Goal: Information Seeking & Learning: Find specific fact

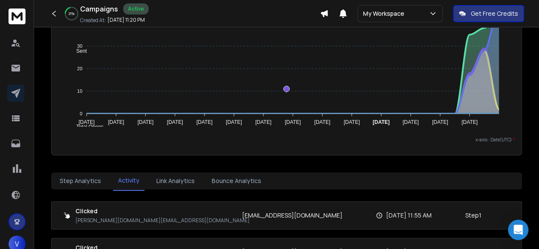
scroll to position [165, 0]
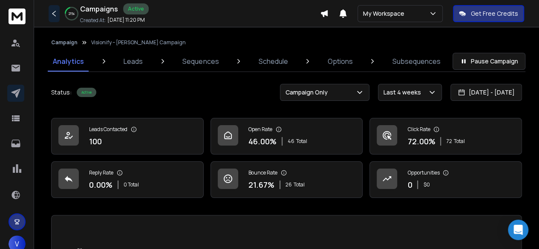
click at [55, 15] on icon at bounding box center [53, 14] width 3 height 6
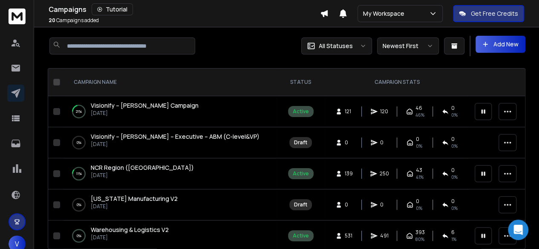
click at [168, 109] on span "Visionify – [PERSON_NAME] Campaign" at bounding box center [145, 105] width 108 height 8
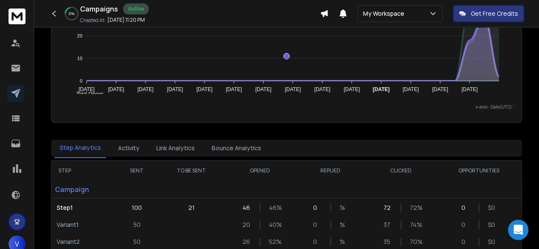
scroll to position [298, 0]
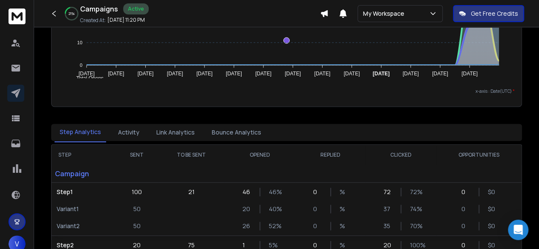
click at [130, 134] on button "Activity" at bounding box center [129, 132] width 32 height 19
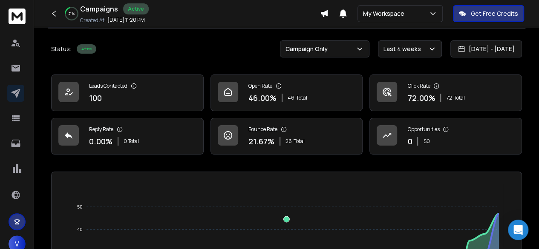
scroll to position [43, 0]
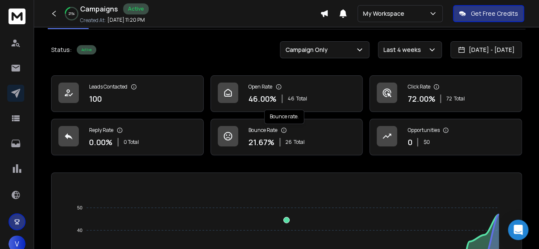
click at [287, 132] on icon at bounding box center [284, 130] width 6 height 6
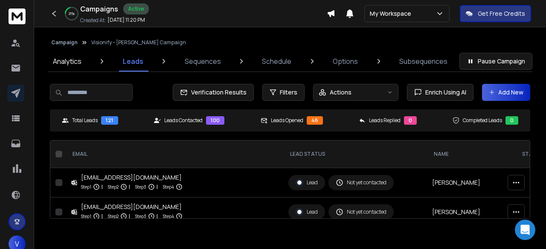
click at [73, 64] on p "Analytics" at bounding box center [67, 61] width 29 height 10
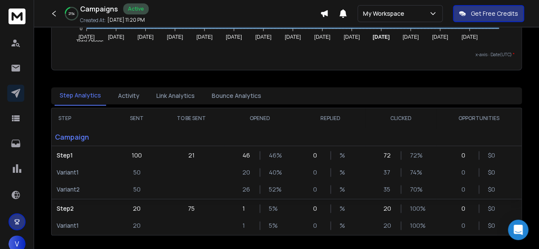
scroll to position [303, 0]
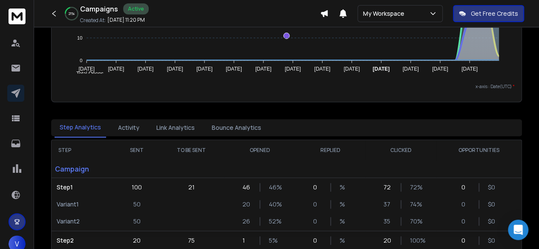
click at [228, 98] on div "Leads Contacted 100 Open Rate 46.00 % 46 Total Click Rate 72.00 % 72 Total Repl…" at bounding box center [286, 43] width 471 height 456
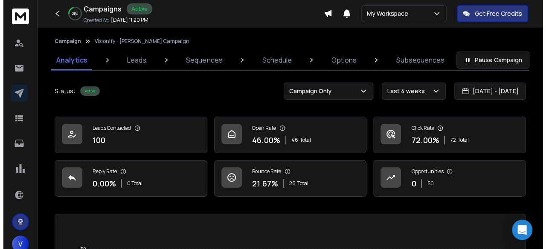
scroll to position [0, 0]
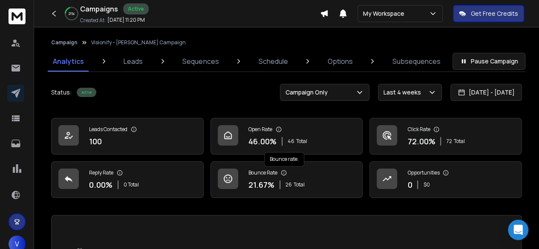
click at [285, 172] on icon at bounding box center [284, 173] width 6 height 6
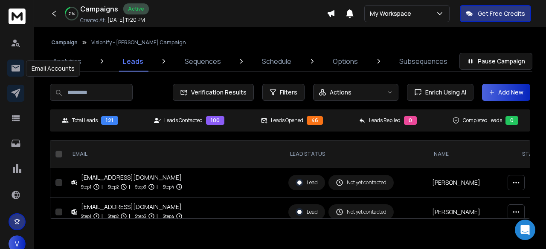
click at [19, 67] on icon at bounding box center [16, 68] width 9 height 7
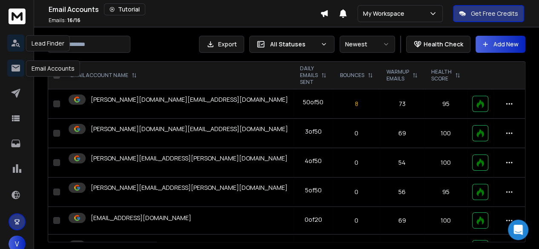
click at [17, 41] on icon at bounding box center [16, 43] width 10 height 10
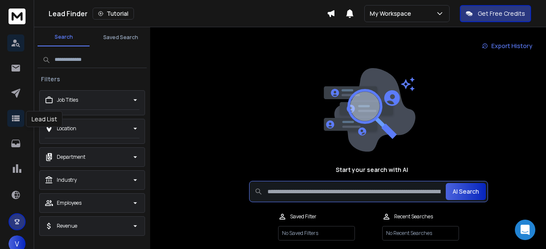
click at [11, 117] on icon at bounding box center [16, 118] width 10 height 10
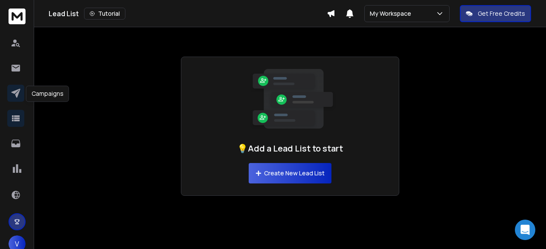
click at [15, 89] on icon at bounding box center [16, 93] width 10 height 10
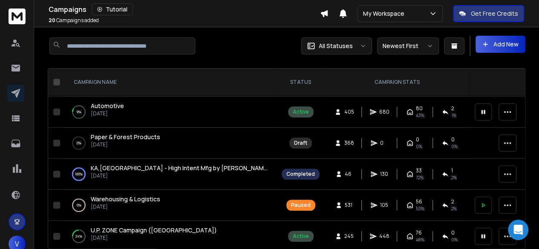
scroll to position [171, 0]
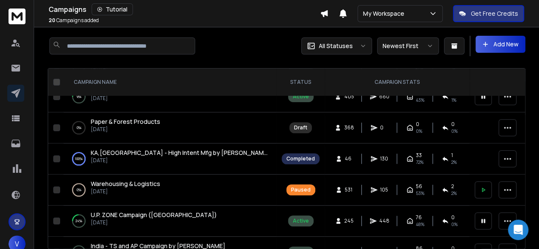
click at [169, 151] on span "KA,[GEOGRAPHIC_DATA] - High Intent Mfg by [PERSON_NAME]" at bounding box center [180, 153] width 179 height 8
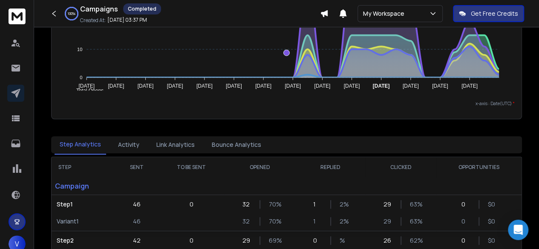
scroll to position [341, 0]
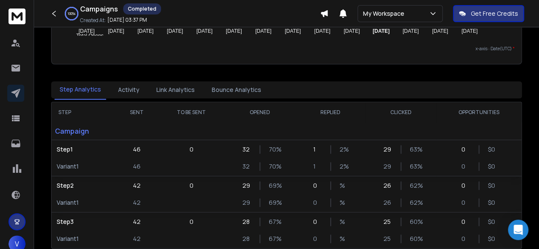
click at [129, 90] on button "Activity" at bounding box center [129, 90] width 32 height 19
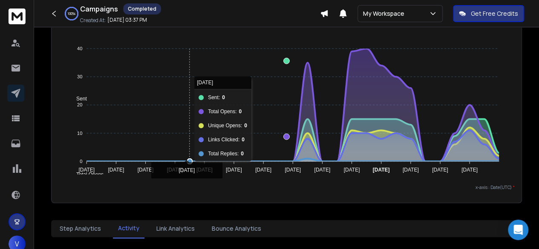
scroll to position [171, 0]
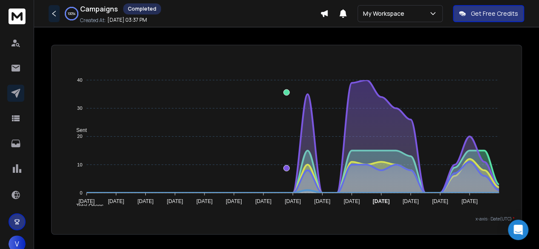
click at [53, 16] on icon at bounding box center [54, 14] width 8 height 8
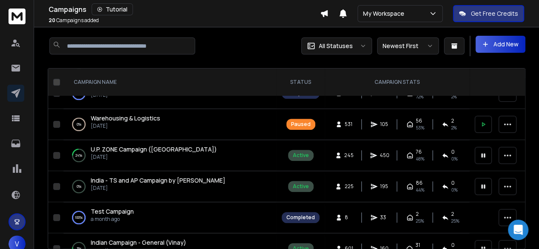
scroll to position [256, 0]
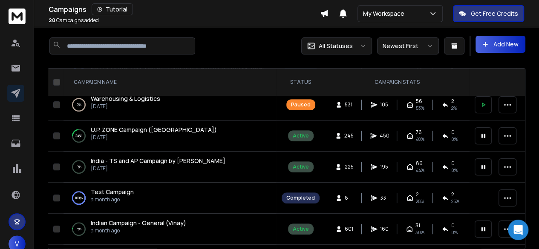
click at [129, 161] on span "India - TS and AP Campaign by [PERSON_NAME]" at bounding box center [158, 161] width 135 height 8
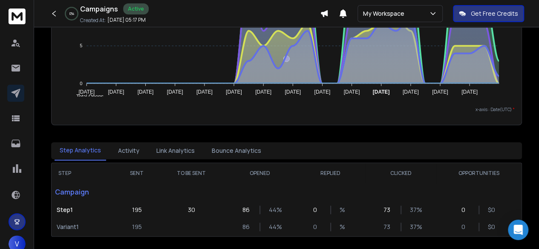
scroll to position [281, 0]
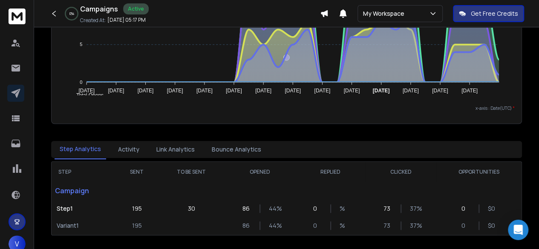
click at [118, 147] on button "Activity" at bounding box center [129, 149] width 32 height 19
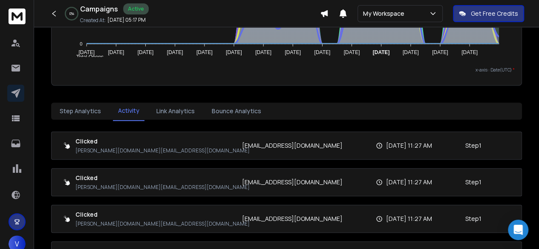
scroll to position [367, 0]
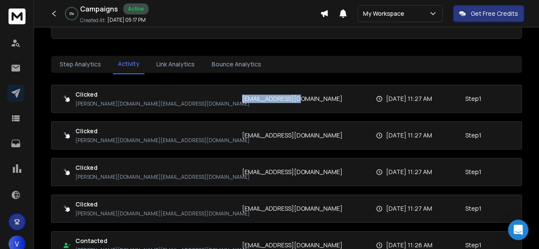
drag, startPoint x: 243, startPoint y: 100, endPoint x: 328, endPoint y: 94, distance: 85.1
click at [328, 95] on div "dkola@cohance.com" at bounding box center [309, 99] width 134 height 9
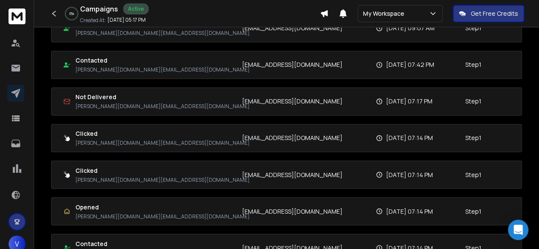
scroll to position [665, 0]
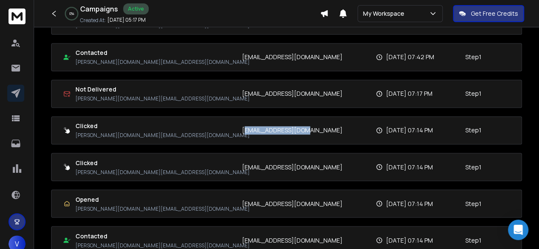
drag, startPoint x: 244, startPoint y: 127, endPoint x: 298, endPoint y: 127, distance: 53.7
click at [298, 127] on p "panipalli@dastur.com" at bounding box center [292, 130] width 101 height 9
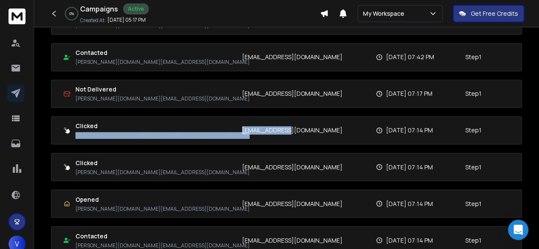
drag, startPoint x: 240, startPoint y: 125, endPoint x: 281, endPoint y: 127, distance: 41.0
click at [281, 127] on div "Clicked vasu.dev@visionifymail.com panipalli@dastur.com Oct 08, 2025, 07:14 PM …" at bounding box center [286, 130] width 471 height 28
click at [276, 116] on div "Clicked vasu.dev@visionifymail.com panipalli@dastur.com Oct 08, 2025, 07:14 PM …" at bounding box center [286, 130] width 471 height 28
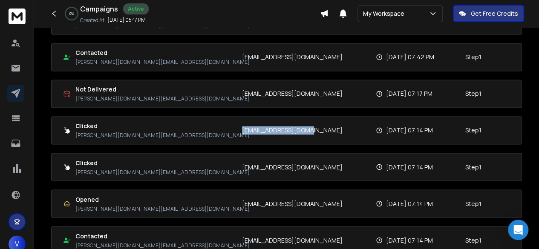
drag, startPoint x: 305, startPoint y: 130, endPoint x: 242, endPoint y: 126, distance: 63.3
click at [242, 126] on div "panipalli@dastur.com" at bounding box center [309, 130] width 134 height 9
copy p "panipalli@dastur.com"
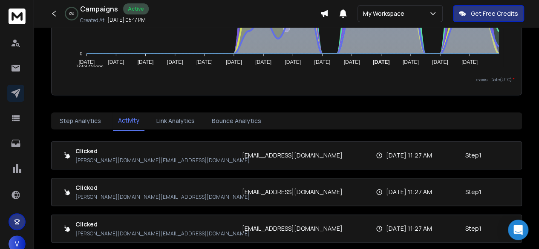
scroll to position [324, 0]
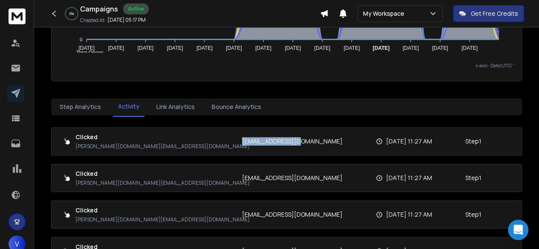
drag, startPoint x: 269, startPoint y: 137, endPoint x: 328, endPoint y: 136, distance: 58.9
click at [328, 137] on div "dkola@cohance.com" at bounding box center [309, 141] width 134 height 9
copy p "dkola@cohance.com"
drag, startPoint x: 243, startPoint y: 139, endPoint x: 310, endPoint y: 133, distance: 66.8
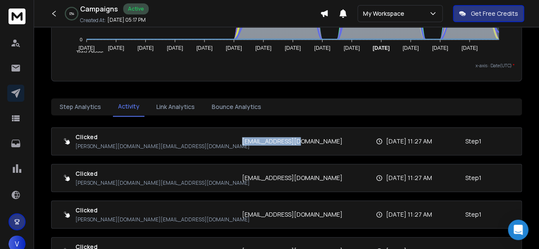
click at [310, 133] on div "Clicked vasu.dev@visionifymail.com dkola@cohance.com Oct 09, 2025, 11:27 AM 3 h…" at bounding box center [286, 141] width 471 height 28
copy p "dkola@cohance.com"
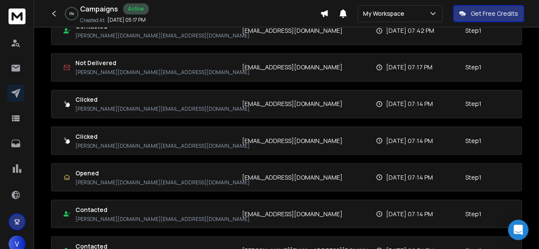
scroll to position [691, 0]
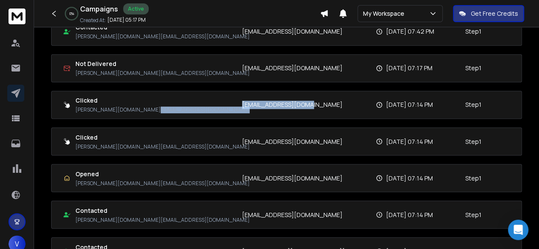
drag, startPoint x: 240, startPoint y: 103, endPoint x: 331, endPoint y: 96, distance: 91.5
click at [331, 96] on div "Clicked vasu.dev@visionifymail.com panipalli@dastur.com Oct 08, 2025, 07:14 PM …" at bounding box center [286, 105] width 471 height 28
copy div "panipalli@dastur.com"
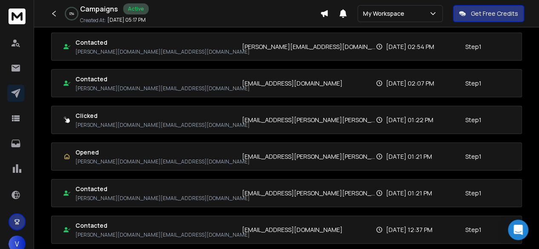
scroll to position [904, 0]
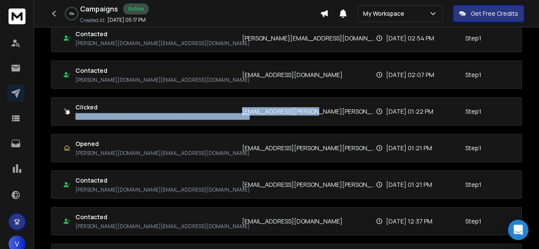
drag, startPoint x: 240, startPoint y: 104, endPoint x: 311, endPoint y: 106, distance: 70.4
click at [311, 106] on div "Clicked vasu.dev@visionifymail.com vikas.koul@ferring.com Oct 08, 2025, 01:22 P…" at bounding box center [286, 112] width 471 height 28
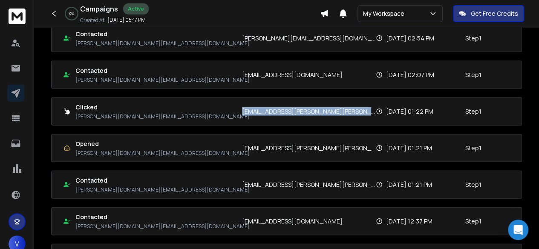
drag, startPoint x: 242, startPoint y: 104, endPoint x: 378, endPoint y: 106, distance: 136.0
click at [378, 106] on div "Clicked vasu.dev@visionifymail.com vikas.koul@ferring.com Oct 08, 2025, 01:22 P…" at bounding box center [286, 112] width 471 height 28
copy div "vikas.koul@ferring.com"
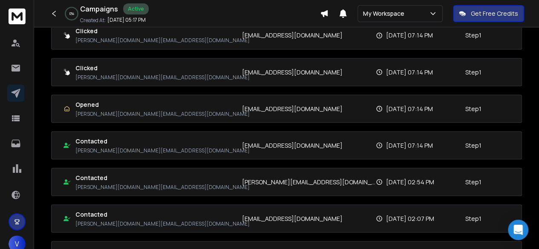
scroll to position [733, 0]
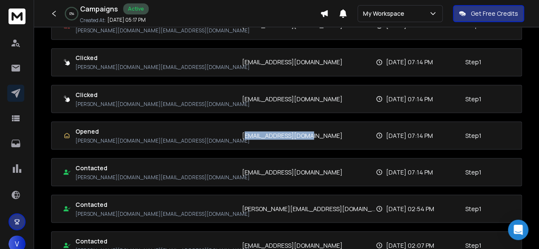
drag, startPoint x: 245, startPoint y: 130, endPoint x: 356, endPoint y: 130, distance: 111.7
click at [356, 131] on div "panipalli@dastur.com" at bounding box center [309, 135] width 134 height 9
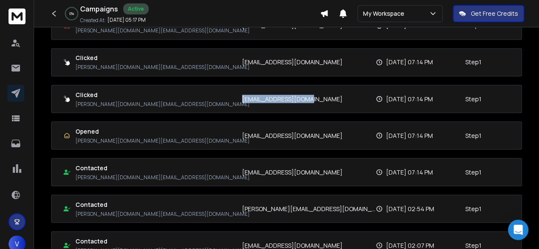
drag, startPoint x: 242, startPoint y: 96, endPoint x: 305, endPoint y: 97, distance: 62.7
click at [305, 97] on div "panipalli@dastur.com" at bounding box center [309, 99] width 134 height 9
copy p "panipalli@dastur.com"
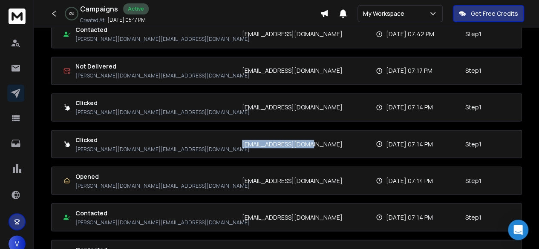
scroll to position [648, 0]
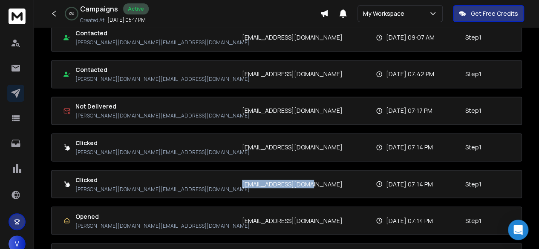
copy p "panipalli@dastur.com"
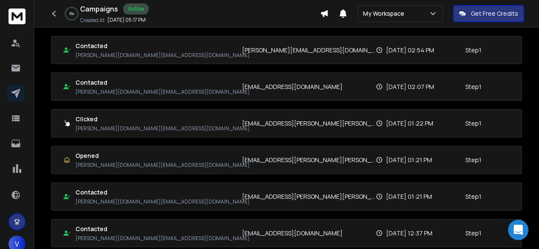
scroll to position [938, 0]
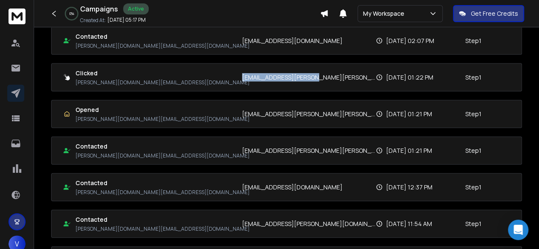
drag, startPoint x: 242, startPoint y: 74, endPoint x: 304, endPoint y: 70, distance: 62.4
click at [304, 73] on p "vikas.koul@ferring.com" at bounding box center [309, 77] width 134 height 9
copy p "vikas.koul@ferring.com"
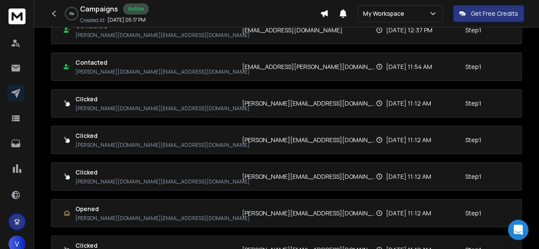
scroll to position [1109, 0]
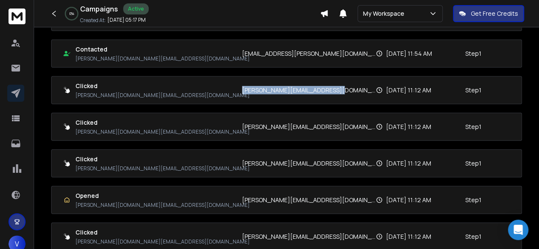
drag, startPoint x: 242, startPoint y: 84, endPoint x: 340, endPoint y: 83, distance: 97.7
click at [340, 86] on div "padmanabhan.r@caplinpoint.net" at bounding box center [309, 90] width 134 height 9
copy p "padmanabhan.r@caplinpoint.net"
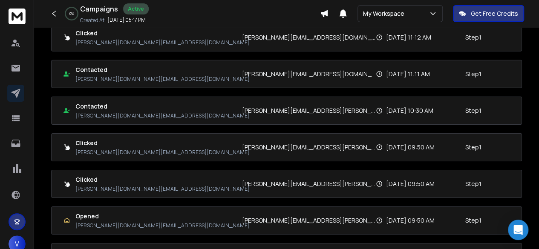
scroll to position [1322, 0]
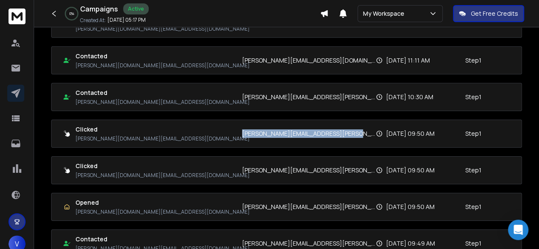
drag, startPoint x: 242, startPoint y: 124, endPoint x: 352, endPoint y: 125, distance: 110.4
click at [352, 130] on div "surendra.chandrawat@godrejinds.com" at bounding box center [309, 134] width 134 height 9
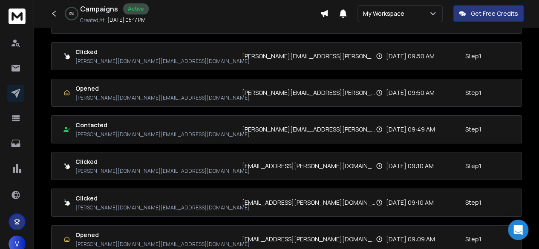
scroll to position [1450, 0]
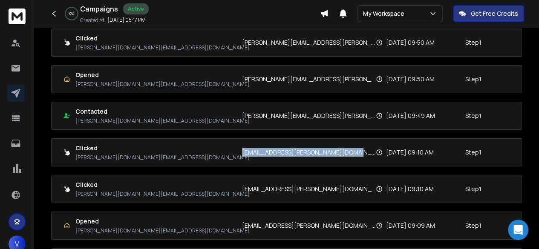
drag, startPoint x: 243, startPoint y: 143, endPoint x: 363, endPoint y: 150, distance: 120.9
click at [363, 150] on div "Clicked vasu.dev@visionifymail.com gurusaran.amirapu@mineralstech.com Oct 08, 2…" at bounding box center [286, 153] width 471 height 28
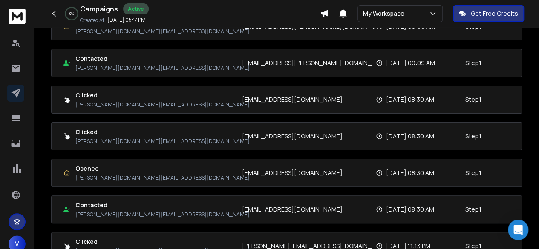
scroll to position [1663, 0]
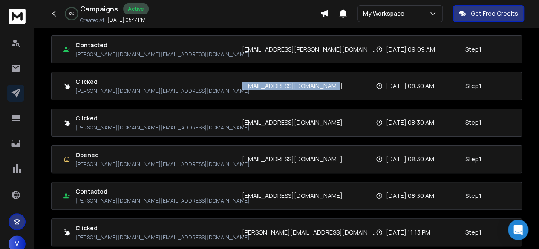
drag, startPoint x: 243, startPoint y: 74, endPoint x: 363, endPoint y: 75, distance: 120.7
click at [363, 82] on div "ramnarasingarp@drreddys.com" at bounding box center [309, 86] width 134 height 9
click at [16, 92] on icon at bounding box center [15, 93] width 9 height 9
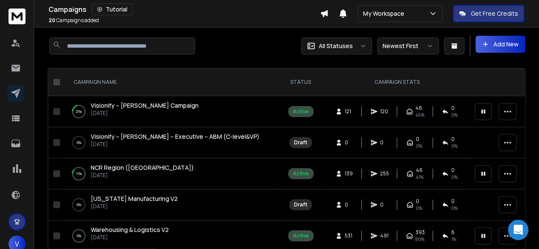
click at [174, 112] on p "[DATE]" at bounding box center [145, 113] width 108 height 7
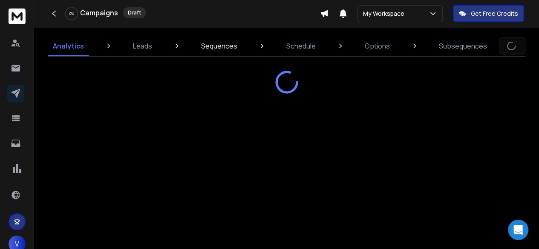
click at [215, 46] on p "Sequences" at bounding box center [219, 46] width 36 height 10
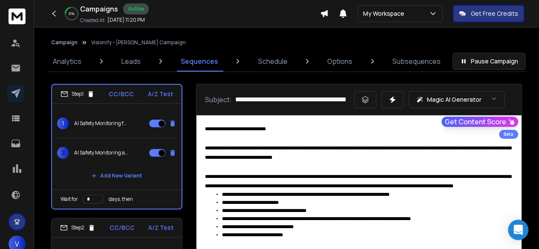
click at [239, 101] on input "**********" at bounding box center [290, 100] width 110 height 10
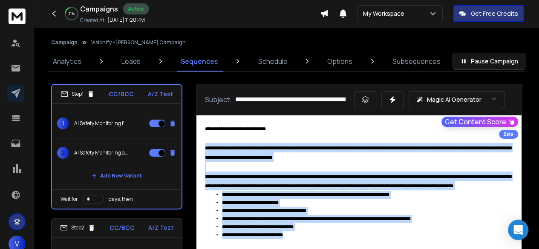
drag, startPoint x: 205, startPoint y: 145, endPoint x: 296, endPoint y: 243, distance: 133.0
click at [296, 243] on div "**********" at bounding box center [359, 191] width 325 height 150
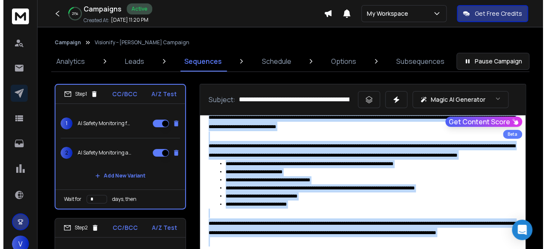
scroll to position [5, 0]
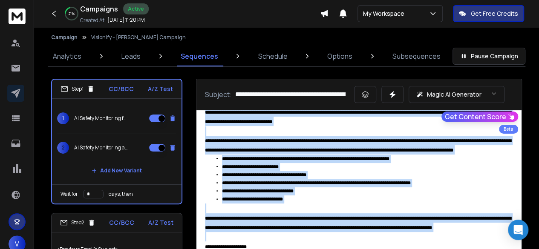
copy div "**********"
click at [20, 93] on icon at bounding box center [16, 93] width 10 height 10
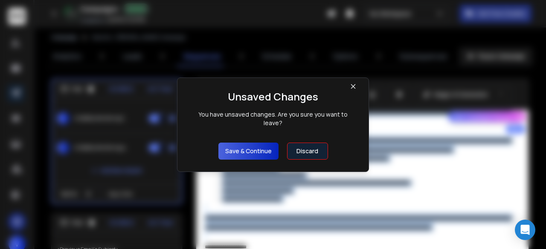
click at [294, 145] on button "Discard" at bounding box center [307, 151] width 41 height 17
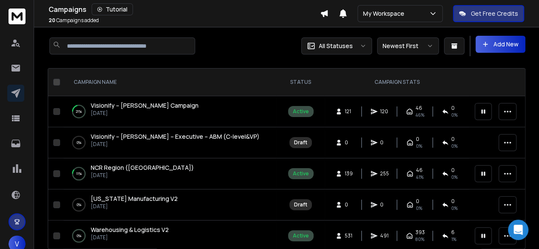
click at [146, 99] on td "21 % Visionify – [PERSON_NAME] Campaign [DATE]" at bounding box center [170, 111] width 213 height 31
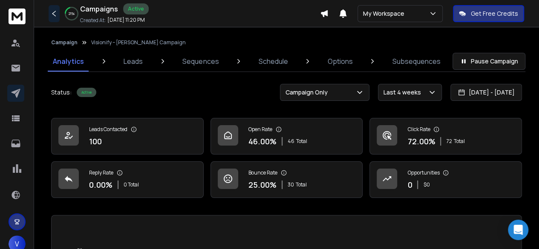
click at [54, 15] on icon at bounding box center [54, 14] width 8 height 8
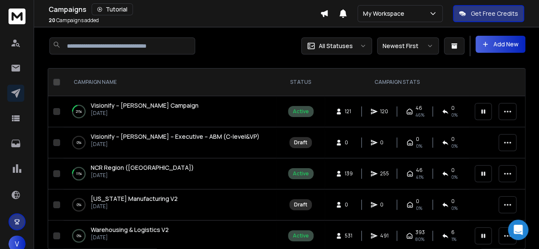
click at [148, 106] on span "Visionify – [PERSON_NAME] Campaign" at bounding box center [145, 105] width 108 height 8
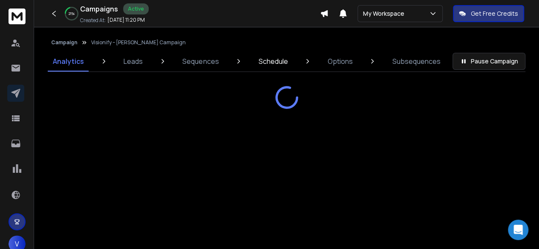
click at [269, 67] on link "Schedule" at bounding box center [274, 61] width 40 height 20
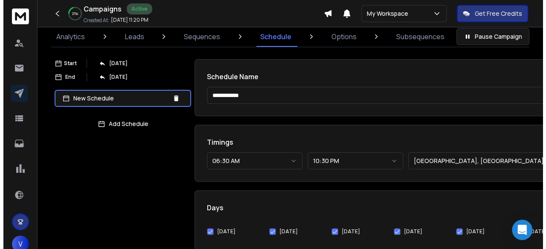
scroll to position [43, 0]
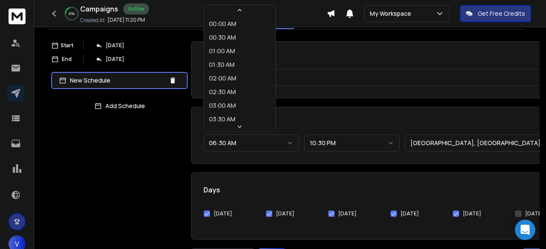
click at [244, 142] on button "06:30 AM" at bounding box center [251, 143] width 96 height 17
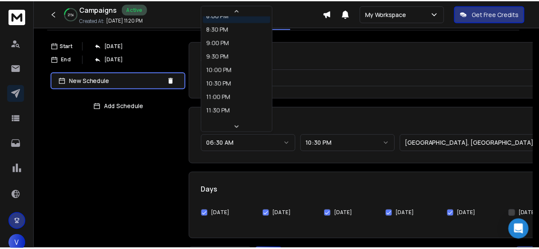
scroll to position [555, 0]
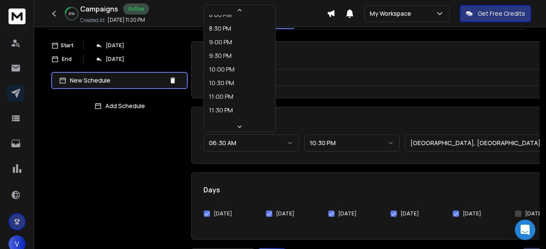
select select "********"
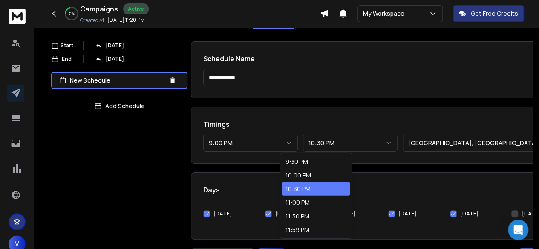
click at [313, 143] on button "10:30 PM" at bounding box center [350, 143] width 95 height 17
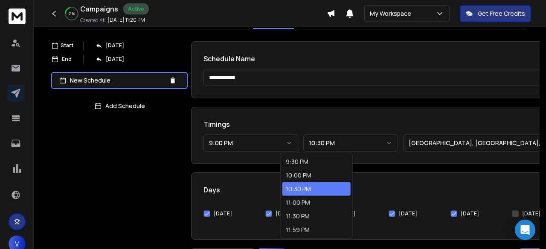
select select "********"
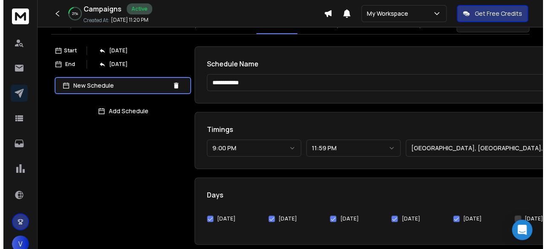
scroll to position [70, 0]
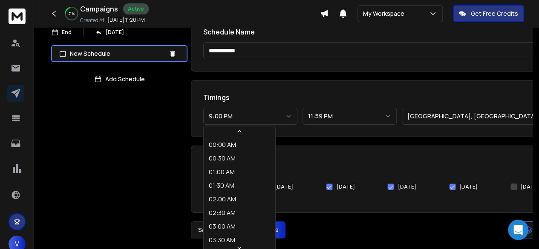
click at [285, 117] on icon "button" at bounding box center [288, 116] width 7 height 7
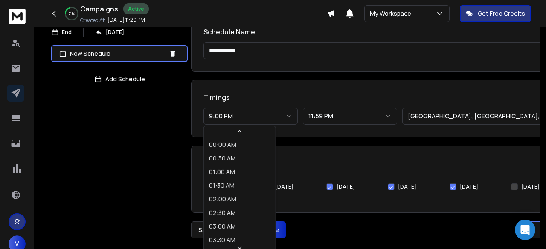
scroll to position [481, 0]
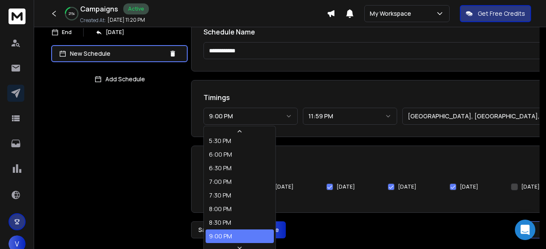
click at [307, 118] on button "11:59 PM" at bounding box center [350, 116] width 94 height 17
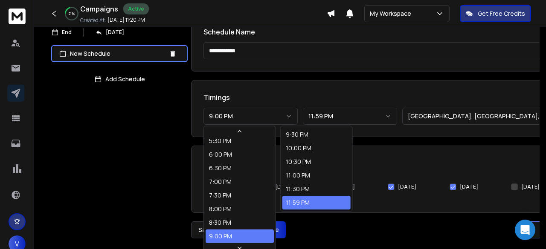
click at [258, 116] on button "9:00 PM" at bounding box center [250, 116] width 94 height 17
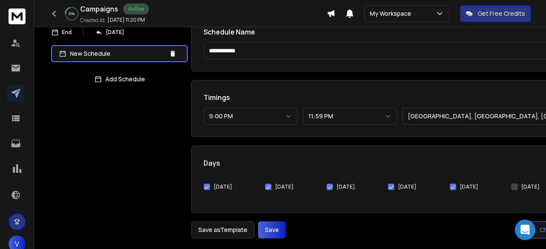
click at [285, 115] on icon "button" at bounding box center [288, 116] width 7 height 7
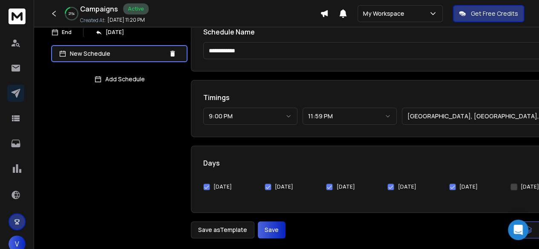
click at [251, 115] on button "9:00 PM" at bounding box center [250, 116] width 94 height 17
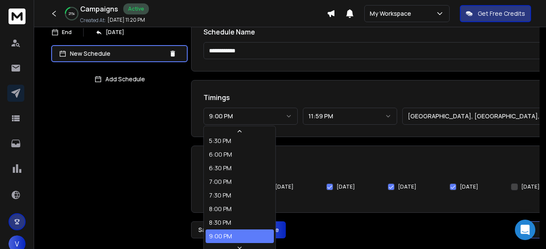
select select "********"
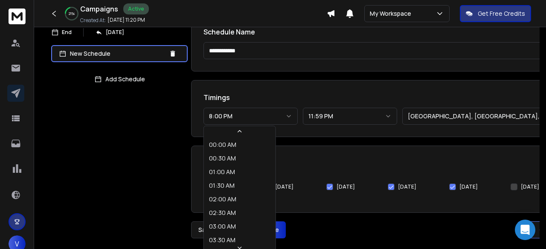
click at [250, 116] on button "8:00 PM" at bounding box center [250, 116] width 94 height 17
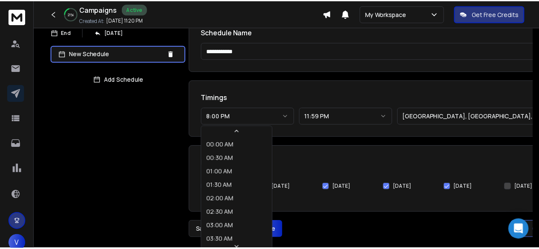
scroll to position [454, 0]
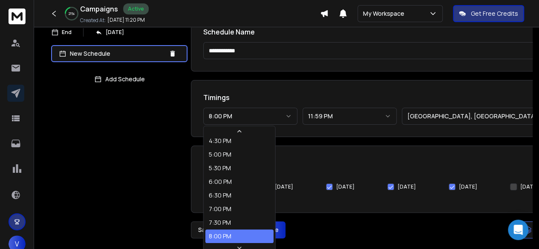
click at [249, 115] on button "8:00 PM" at bounding box center [250, 116] width 94 height 17
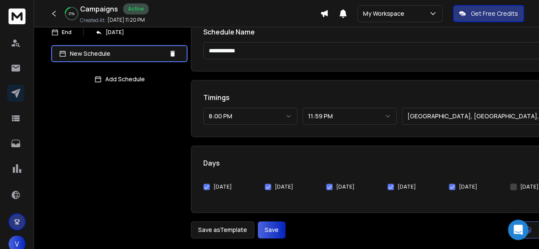
click at [269, 233] on button "Save" at bounding box center [272, 230] width 28 height 17
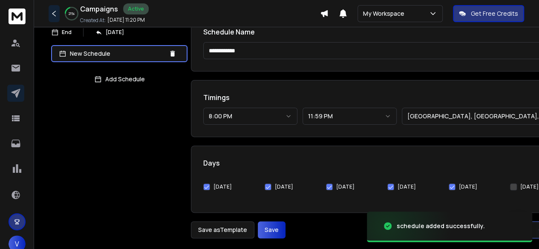
click at [57, 8] on button at bounding box center [54, 13] width 11 height 17
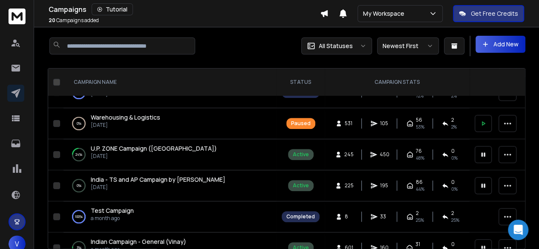
scroll to position [213, 0]
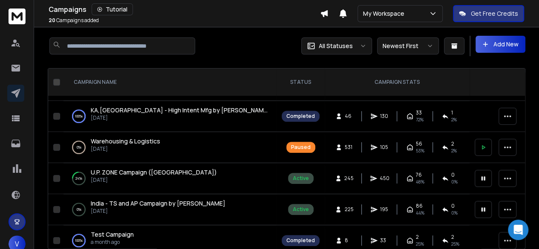
click at [149, 106] on span "KA,[GEOGRAPHIC_DATA] - High Intent Mfg by [PERSON_NAME]" at bounding box center [180, 110] width 179 height 8
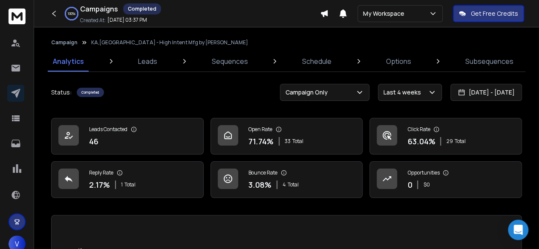
click at [162, 61] on div "Analytics Leads Sequences Schedule Options Subsequences" at bounding box center [283, 61] width 471 height 20
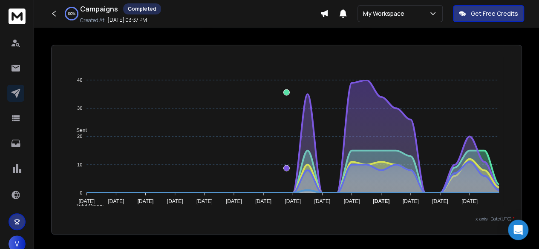
scroll to position [354, 0]
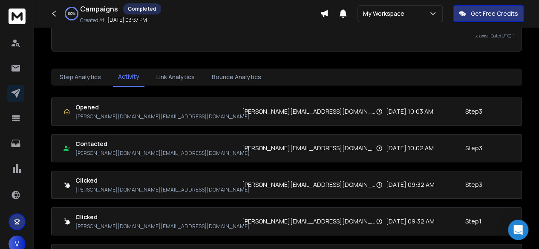
click at [127, 78] on button "Activity" at bounding box center [129, 77] width 32 height 20
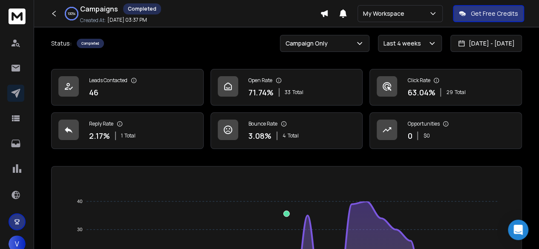
scroll to position [0, 0]
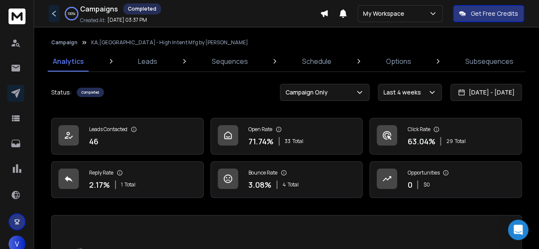
click at [56, 17] on button at bounding box center [54, 13] width 11 height 17
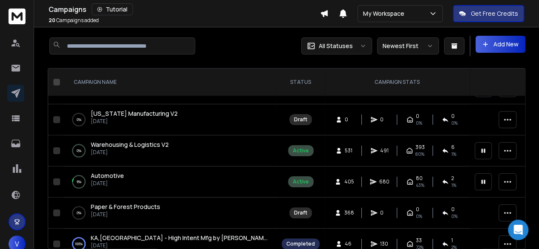
scroll to position [171, 0]
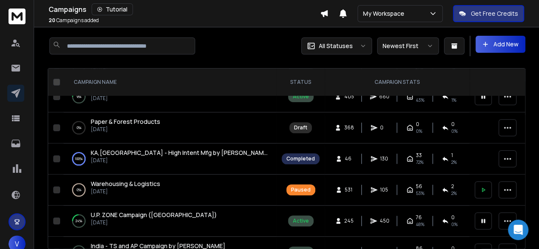
click at [158, 154] on span "KA,[GEOGRAPHIC_DATA] - High Intent Mfg by [PERSON_NAME]" at bounding box center [180, 153] width 179 height 8
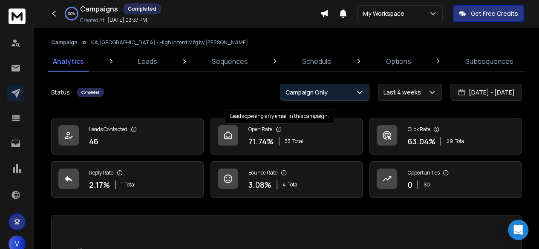
click at [292, 89] on p "Campaign Only" at bounding box center [309, 92] width 46 height 9
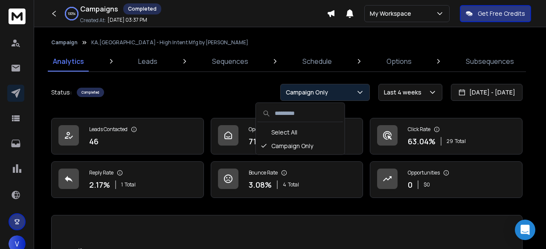
click at [292, 89] on p "Campaign Only" at bounding box center [309, 92] width 46 height 9
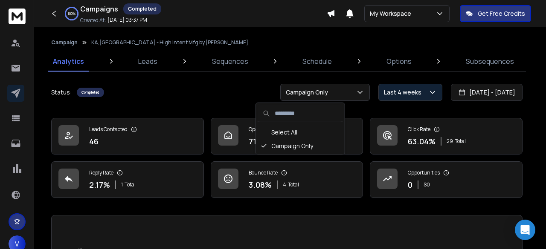
click at [384, 91] on p "Last 4 weeks" at bounding box center [404, 92] width 41 height 9
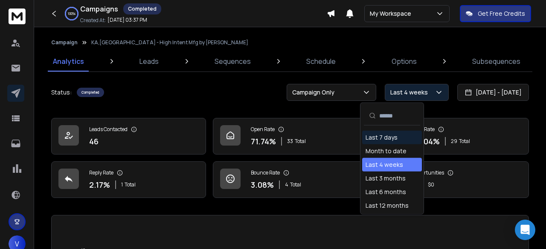
click at [390, 91] on p "Last 4 weeks" at bounding box center [410, 92] width 41 height 9
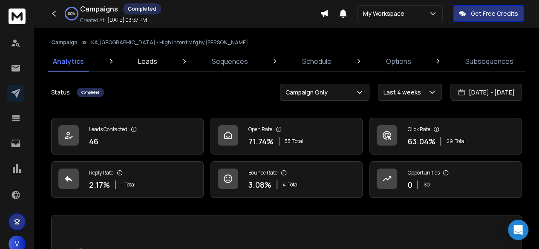
click at [137, 62] on link "Leads" at bounding box center [147, 61] width 29 height 20
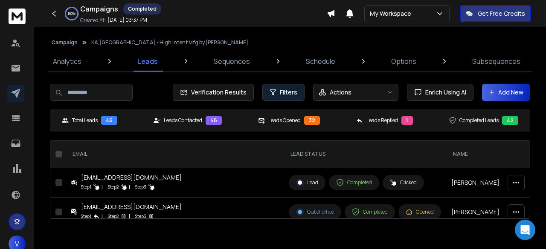
click at [279, 92] on button "Filters" at bounding box center [283, 92] width 42 height 17
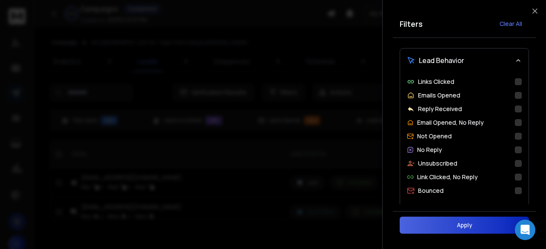
click at [515, 78] on button "Links Clicked" at bounding box center [518, 81] width 7 height 7
click at [515, 176] on button "Link Clicked, No Reply" at bounding box center [518, 177] width 7 height 7
click at [473, 220] on button "Apply" at bounding box center [464, 225] width 129 height 17
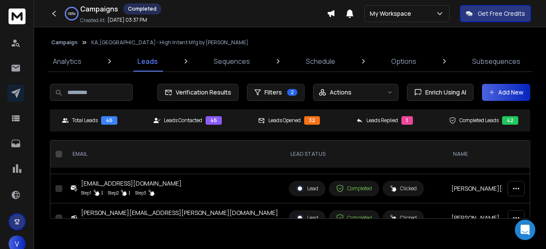
scroll to position [213, 0]
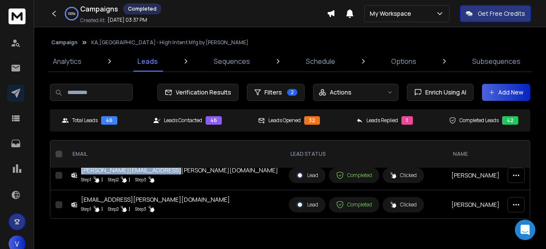
drag, startPoint x: 188, startPoint y: 170, endPoint x: 78, endPoint y: 169, distance: 110.9
click at [78, 169] on div "[PERSON_NAME][EMAIL_ADDRESS][PERSON_NAME][DOMAIN_NAME] Step 1 | Step 2 | Step 3" at bounding box center [175, 175] width 208 height 19
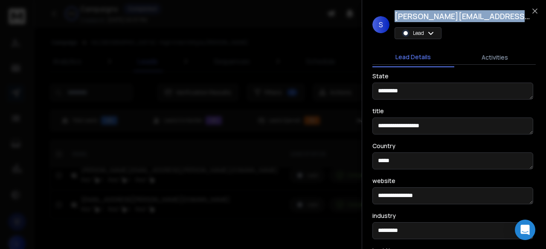
drag, startPoint x: 505, startPoint y: 18, endPoint x: 390, endPoint y: 19, distance: 115.6
click at [390, 19] on div "S [PERSON_NAME][EMAIL_ADDRESS][PERSON_NAME][DOMAIN_NAME] Lead" at bounding box center [453, 24] width 163 height 29
copy div "[PERSON_NAME][EMAIL_ADDRESS][PERSON_NAME][DOMAIN_NAME]"
click at [536, 12] on icon "button" at bounding box center [534, 11] width 9 height 9
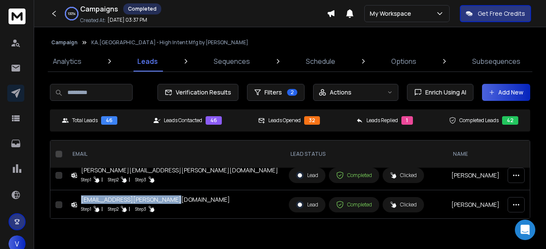
drag, startPoint x: 191, startPoint y: 193, endPoint x: 78, endPoint y: 197, distance: 113.1
click at [78, 197] on td "[EMAIL_ADDRESS][PERSON_NAME][DOMAIN_NAME] Step 1 | Step 2 | Step 3" at bounding box center [175, 205] width 218 height 29
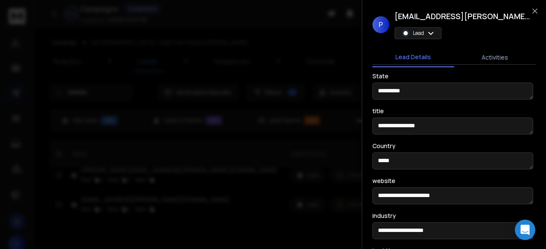
click at [398, 15] on h1 "[EMAIL_ADDRESS][PERSON_NAME][DOMAIN_NAME]" at bounding box center [462, 16] width 136 height 12
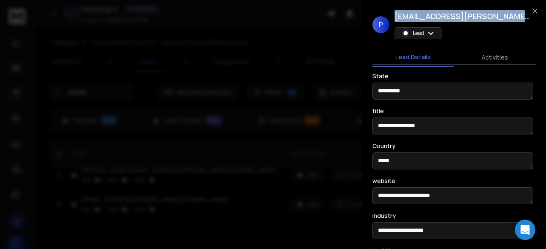
drag, startPoint x: 392, startPoint y: 17, endPoint x: 515, endPoint y: 15, distance: 122.8
click at [515, 15] on div "P [EMAIL_ADDRESS][PERSON_NAME][DOMAIN_NAME] Lead" at bounding box center [453, 24] width 163 height 29
copy h1 "[EMAIL_ADDRESS][PERSON_NAME][DOMAIN_NAME]"
click at [530, 7] on icon "button" at bounding box center [534, 11] width 9 height 9
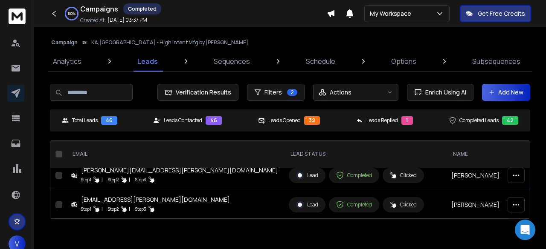
click at [199, 202] on div "[EMAIL_ADDRESS][PERSON_NAME][DOMAIN_NAME] Step 1 | Step 2 | Step 3" at bounding box center [175, 205] width 208 height 19
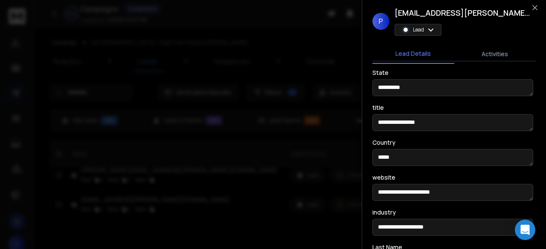
scroll to position [0, 0]
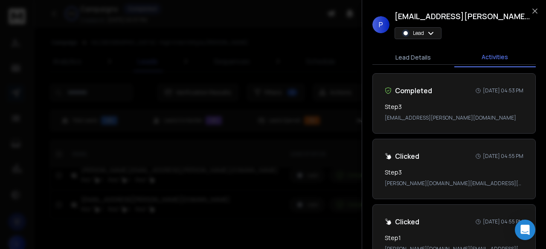
click at [479, 58] on button "Activities" at bounding box center [495, 58] width 82 height 20
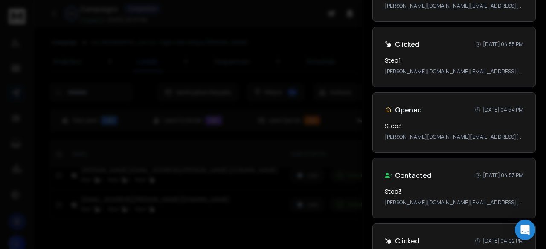
click at [459, 75] on div "Completed [DATE] 04:53 PM Step 3 [EMAIL_ADDRESS][PERSON_NAME][DOMAIN_NAME] Clic…" at bounding box center [453, 188] width 163 height 1111
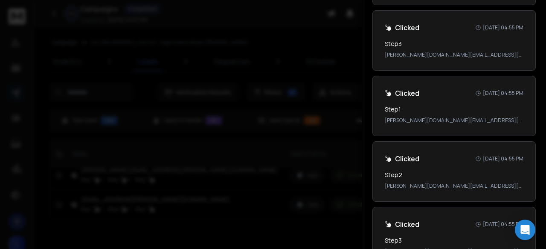
scroll to position [2, 0]
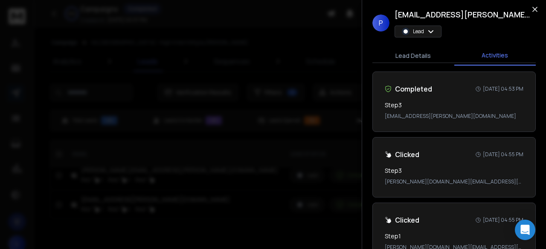
click at [530, 7] on icon "button" at bounding box center [534, 9] width 9 height 9
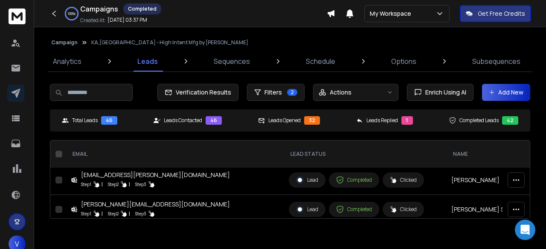
scroll to position [256, 0]
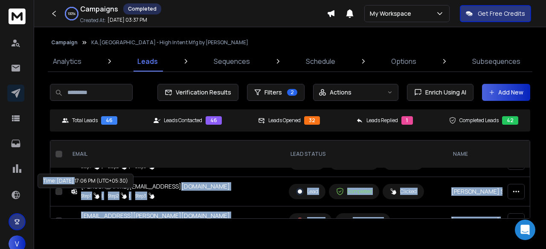
drag, startPoint x: 171, startPoint y: 185, endPoint x: 74, endPoint y: 184, distance: 97.2
click at [74, 184] on body "ReferralStack Unlock AI-powered affiliate growth Lifetime Deals available! Clai…" at bounding box center [273, 124] width 546 height 249
click at [196, 184] on div "[PERSON_NAME][EMAIL_ADDRESS][DOMAIN_NAME] Step 1 | Step 2 | Step 3" at bounding box center [175, 192] width 208 height 19
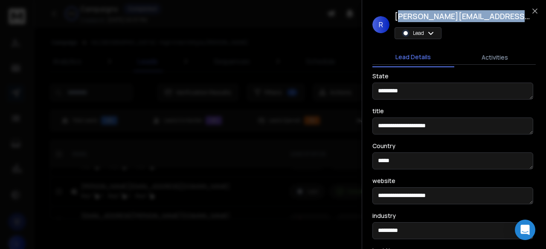
drag, startPoint x: 397, startPoint y: 17, endPoint x: 525, endPoint y: 20, distance: 128.4
click at [525, 20] on div "R [PERSON_NAME][EMAIL_ADDRESS][DOMAIN_NAME] Lead" at bounding box center [453, 24] width 163 height 29
drag, startPoint x: 393, startPoint y: 16, endPoint x: 515, endPoint y: 17, distance: 122.0
click at [515, 17] on div "R [PERSON_NAME][EMAIL_ADDRESS][DOMAIN_NAME] Lead" at bounding box center [453, 24] width 163 height 29
copy h1 "[PERSON_NAME][EMAIL_ADDRESS][DOMAIN_NAME]"
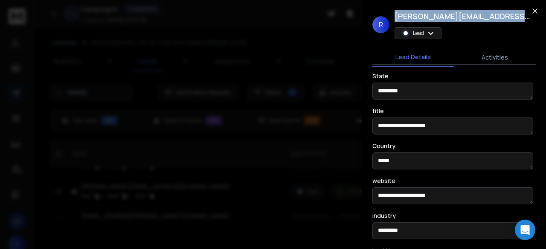
click at [533, 12] on icon "button" at bounding box center [535, 11] width 4 height 4
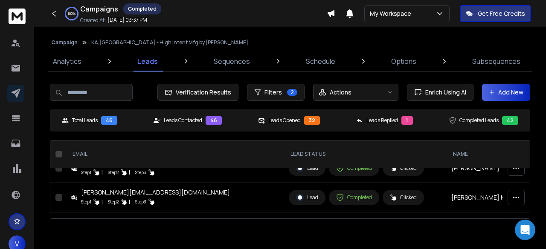
scroll to position [469, 0]
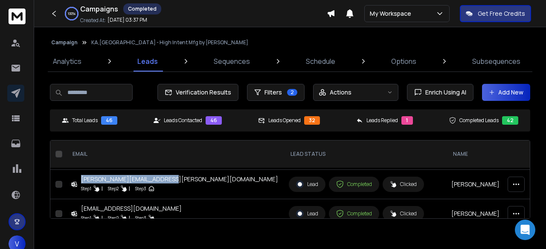
copy div "[PERSON_NAME][EMAIL_ADDRESS][PERSON_NAME][DOMAIN_NAME]"
drag, startPoint x: 185, startPoint y: 175, endPoint x: 72, endPoint y: 175, distance: 112.6
click at [72, 175] on div "[PERSON_NAME][EMAIL_ADDRESS][PERSON_NAME][DOMAIN_NAME] Step 1 | Step 2 | Step 3" at bounding box center [175, 184] width 208 height 19
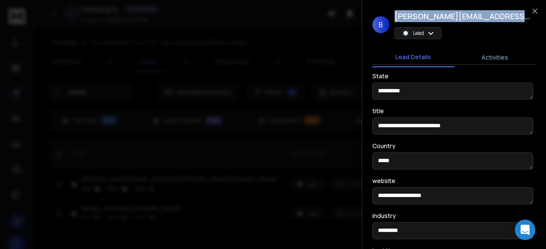
drag, startPoint x: 394, startPoint y: 16, endPoint x: 517, endPoint y: 21, distance: 122.9
click at [517, 21] on div "B [PERSON_NAME][EMAIL_ADDRESS][PERSON_NAME][DOMAIN_NAME] Lead" at bounding box center [453, 24] width 163 height 29
copy h1 "[PERSON_NAME][EMAIL_ADDRESS][PERSON_NAME][DOMAIN_NAME]"
click at [533, 11] on icon "button" at bounding box center [535, 11] width 4 height 4
